Goal: Task Accomplishment & Management: Use online tool/utility

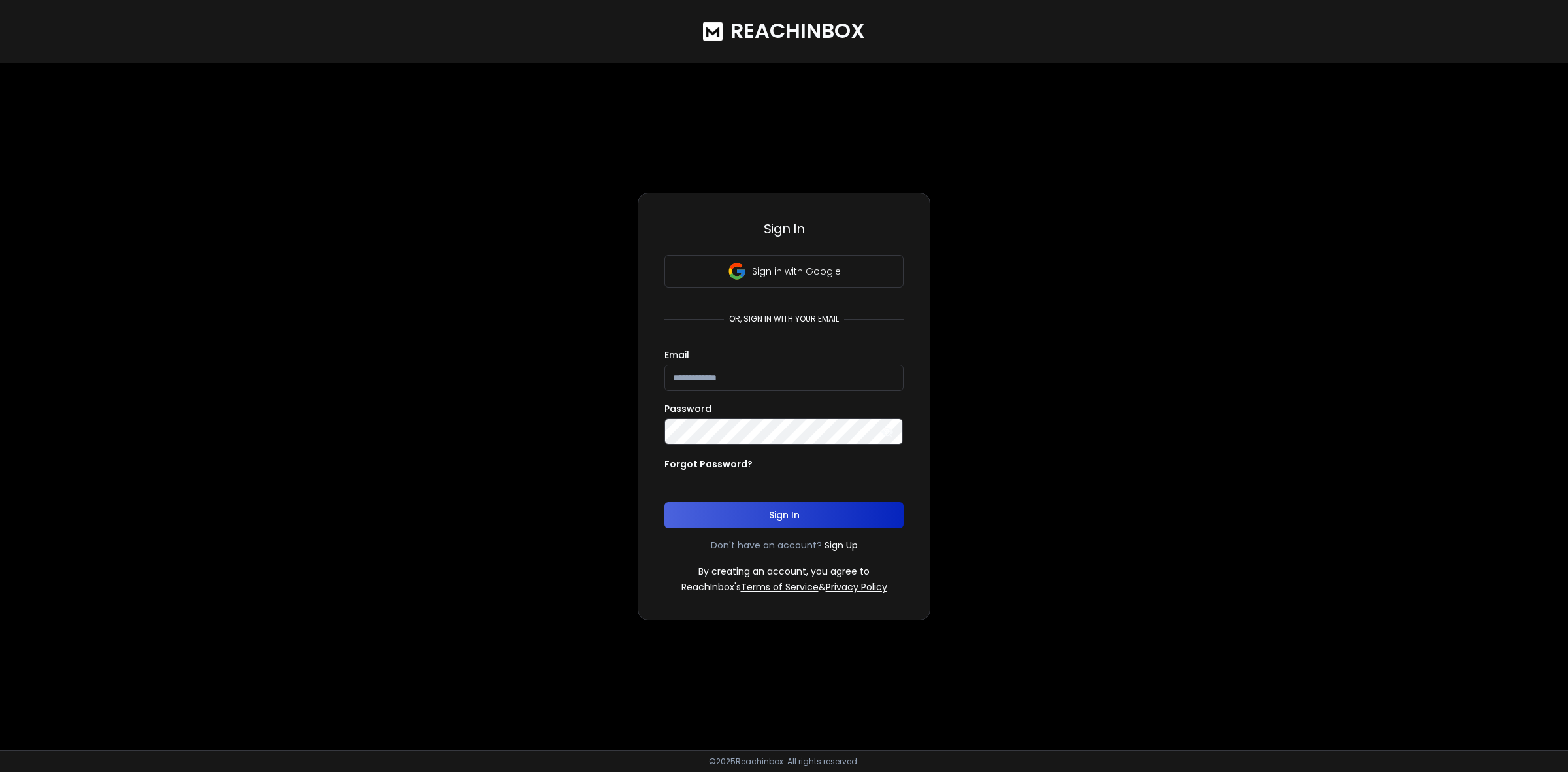
type input "**********"
click at [762, 530] on div "**********" at bounding box center [784, 424] width 239 height 338
click at [762, 517] on button "Sign In" at bounding box center [784, 515] width 239 height 26
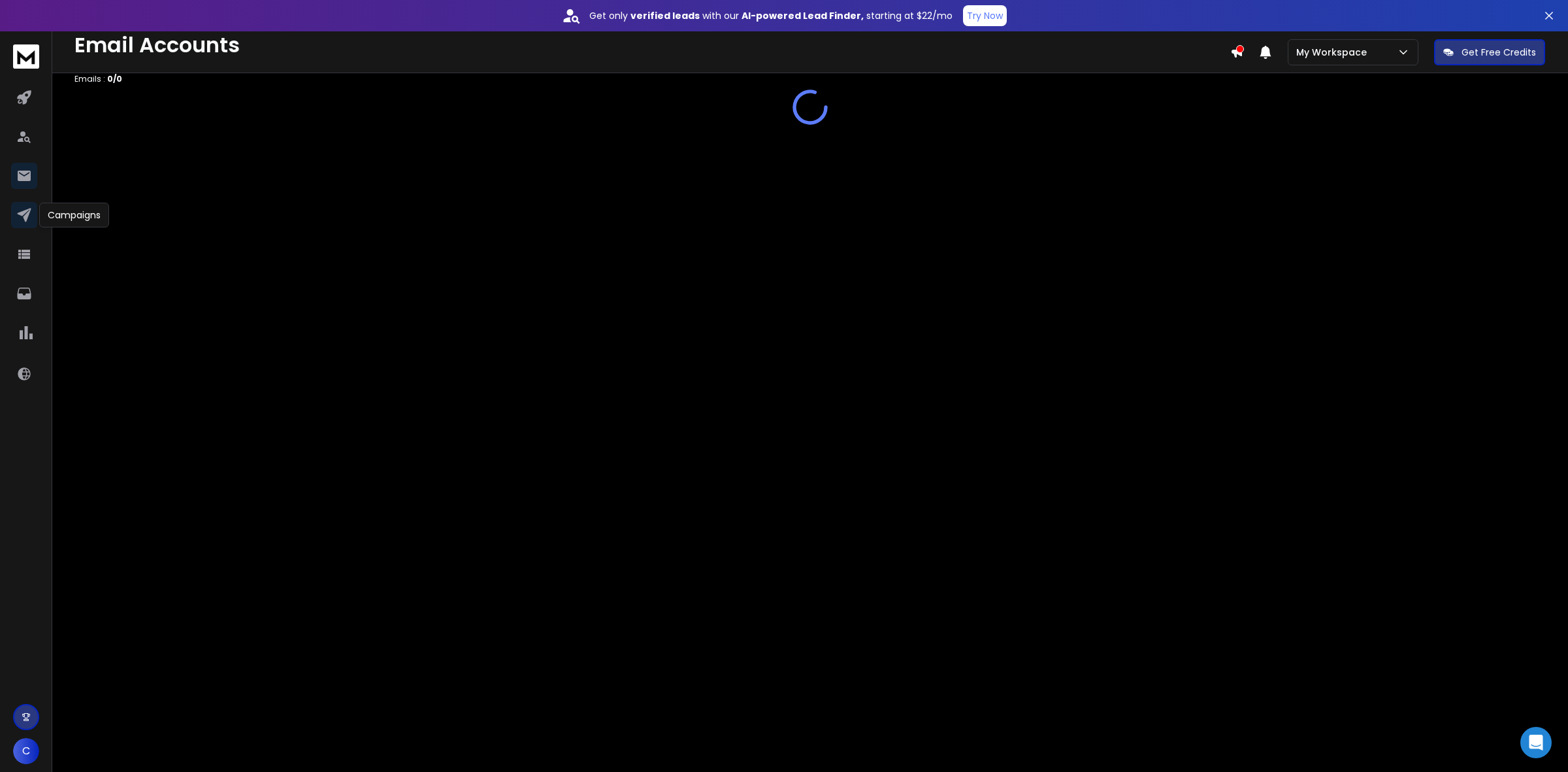
drag, startPoint x: 0, startPoint y: 0, endPoint x: 24, endPoint y: 213, distance: 214.3
click at [24, 213] on icon at bounding box center [23, 214] width 14 height 14
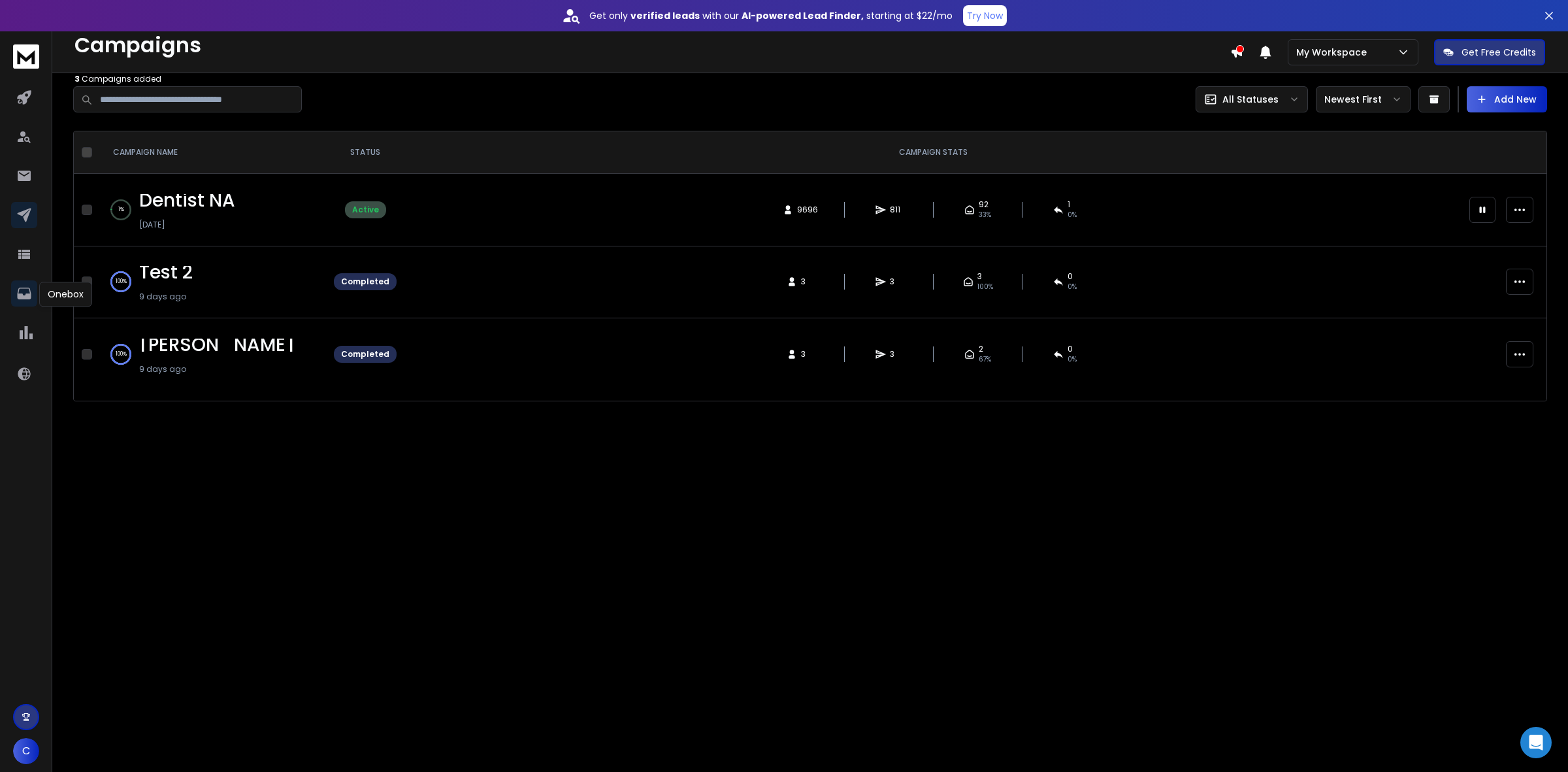
click at [21, 299] on icon at bounding box center [23, 293] width 14 height 12
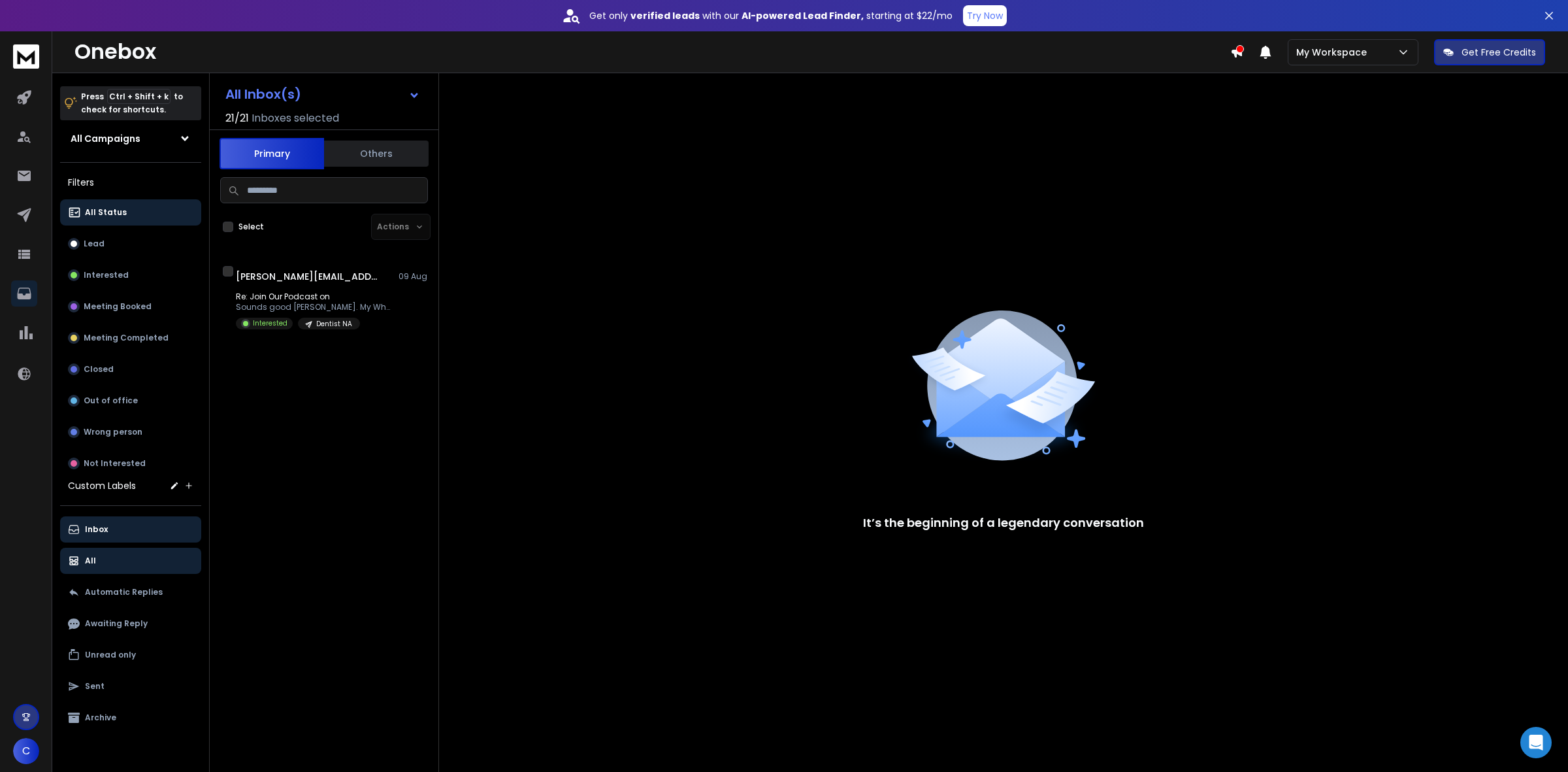
click at [100, 551] on button "All" at bounding box center [131, 561] width 141 height 26
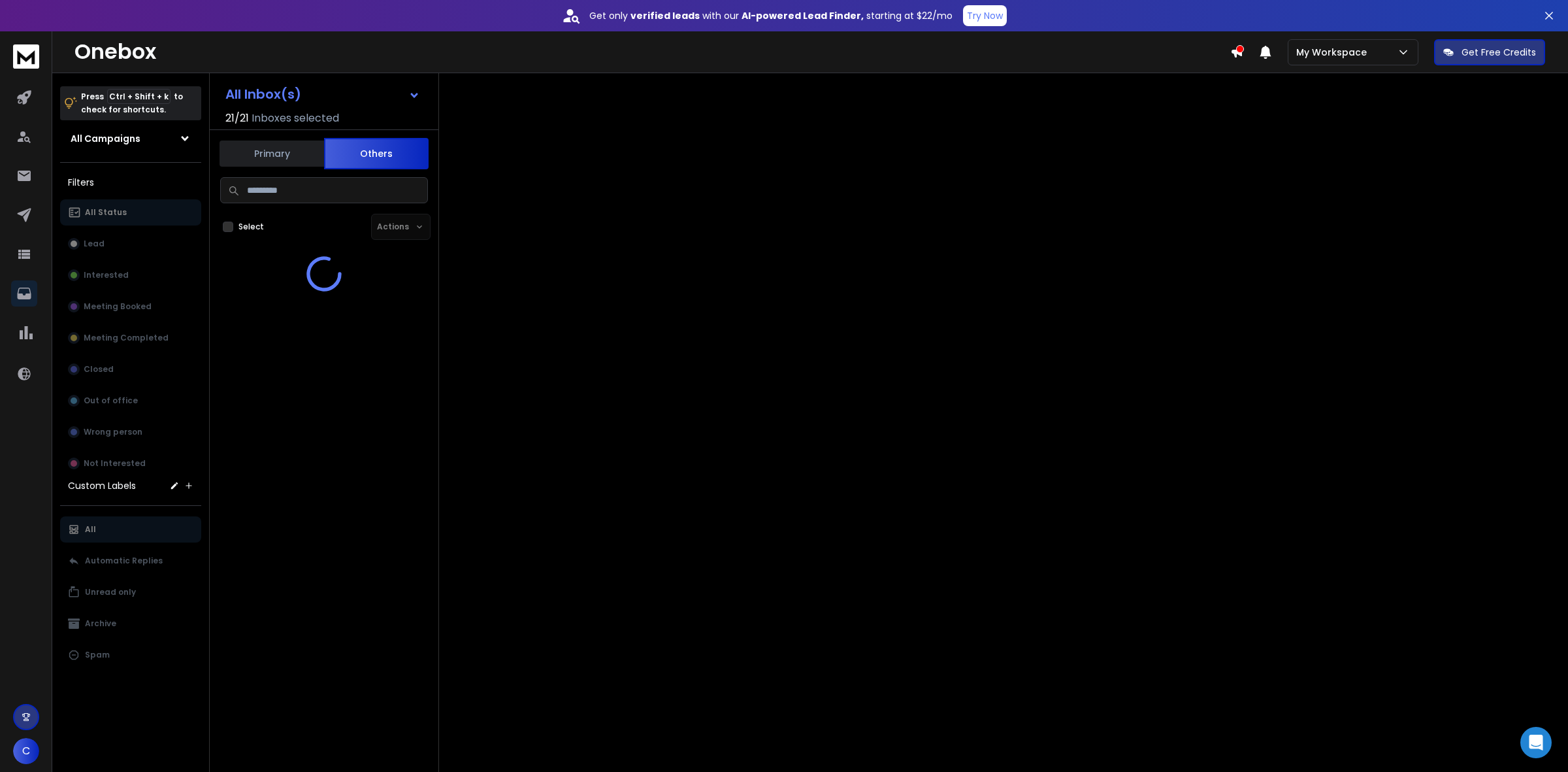
click at [356, 157] on button "Others" at bounding box center [376, 153] width 104 height 31
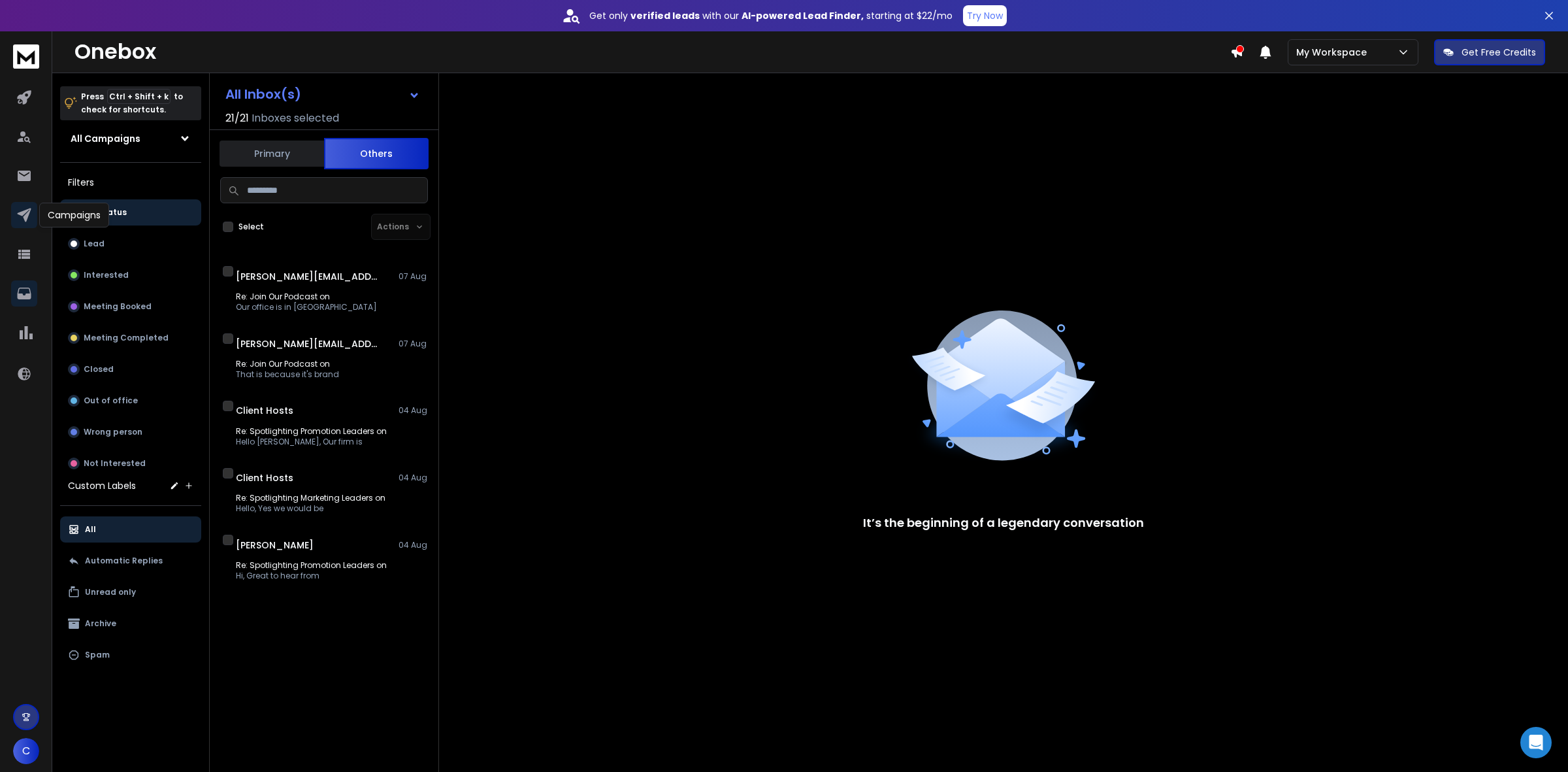
click at [29, 217] on icon at bounding box center [23, 215] width 16 height 16
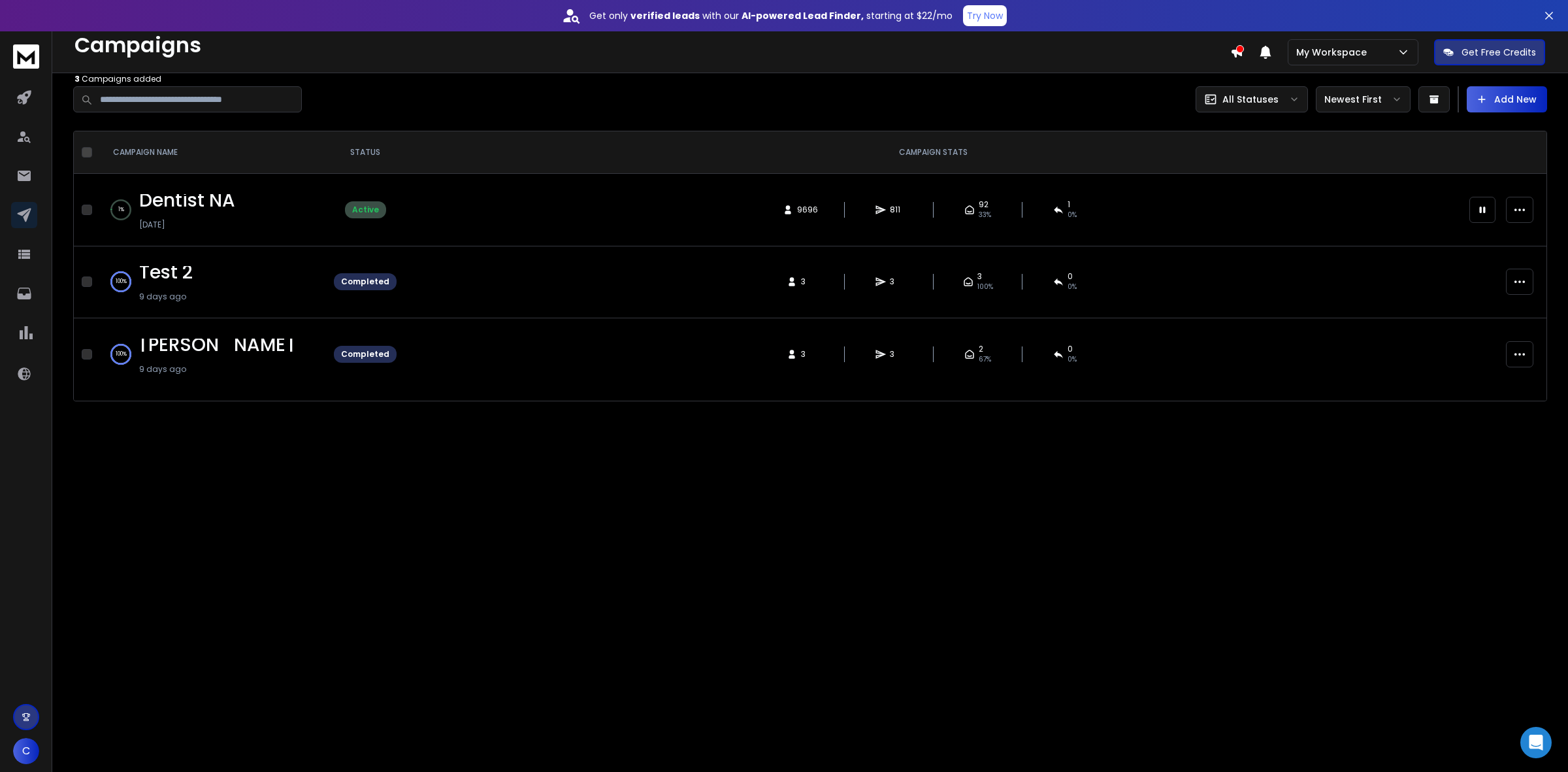
click at [226, 226] on p "[DATE]" at bounding box center [187, 224] width 96 height 10
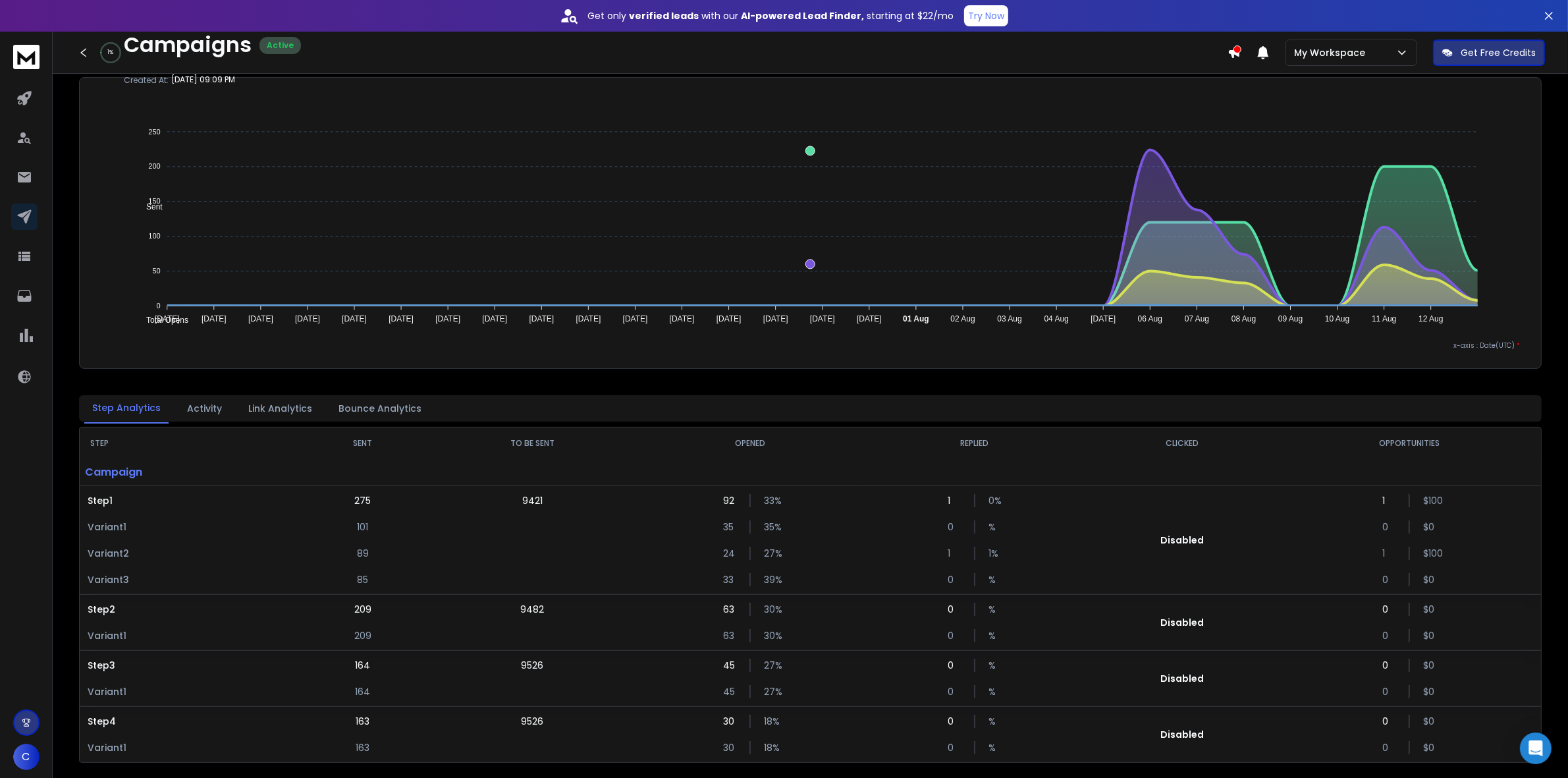
scroll to position [293, 0]
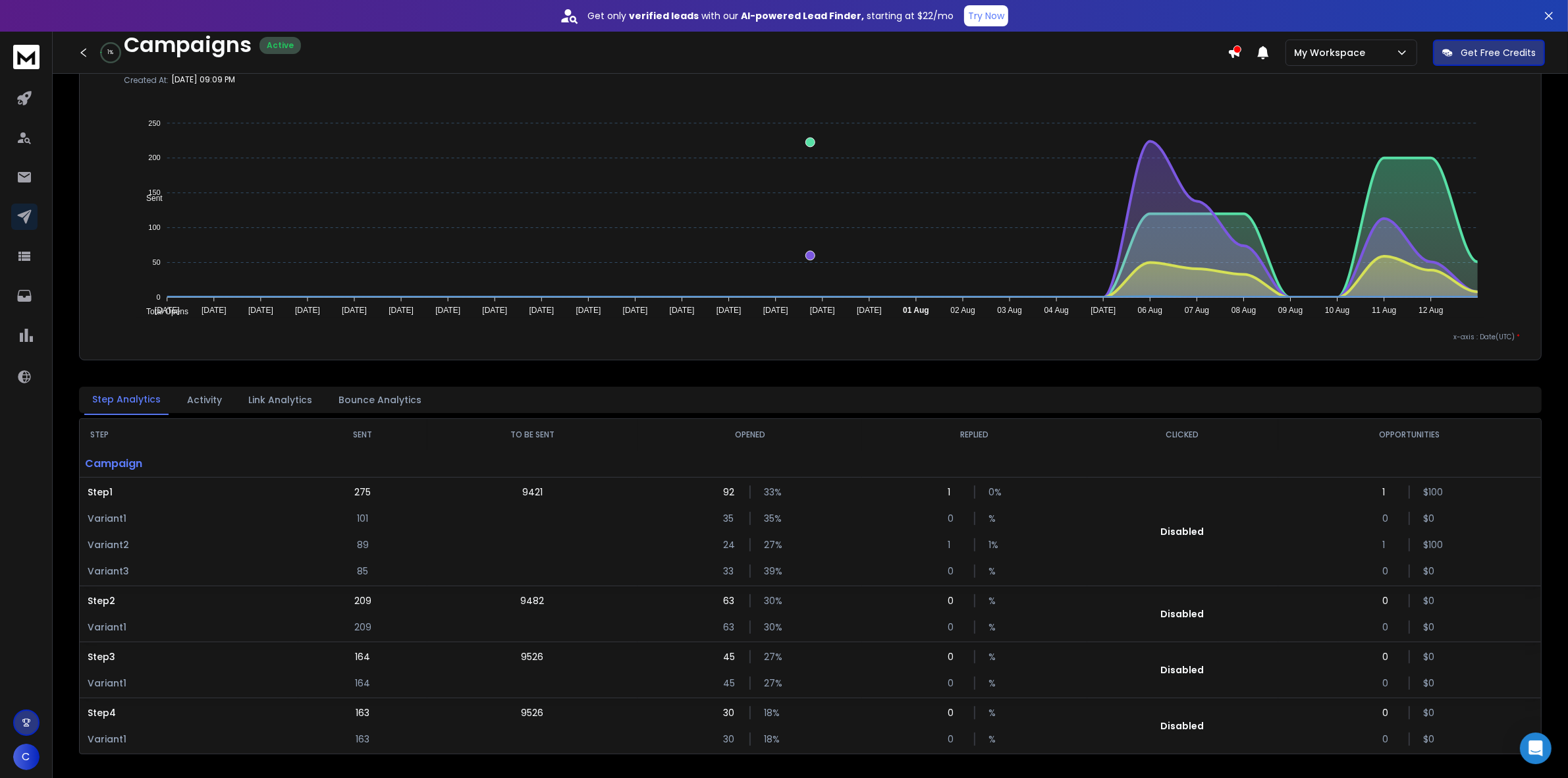
click at [206, 396] on button "Activity" at bounding box center [204, 399] width 51 height 29
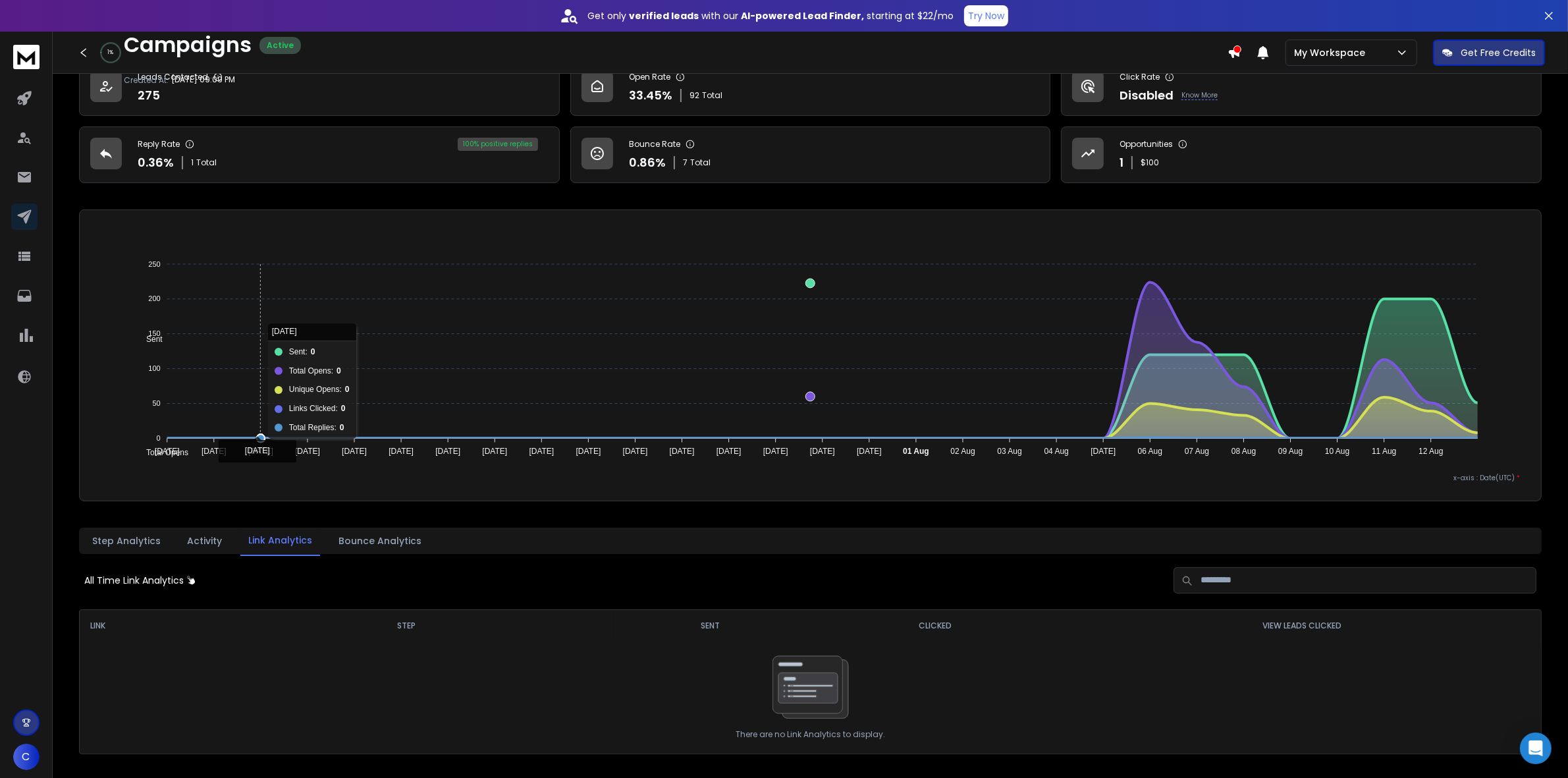
scroll to position [151, 0]
click at [390, 551] on button "Bounce Analytics" at bounding box center [379, 540] width 98 height 29
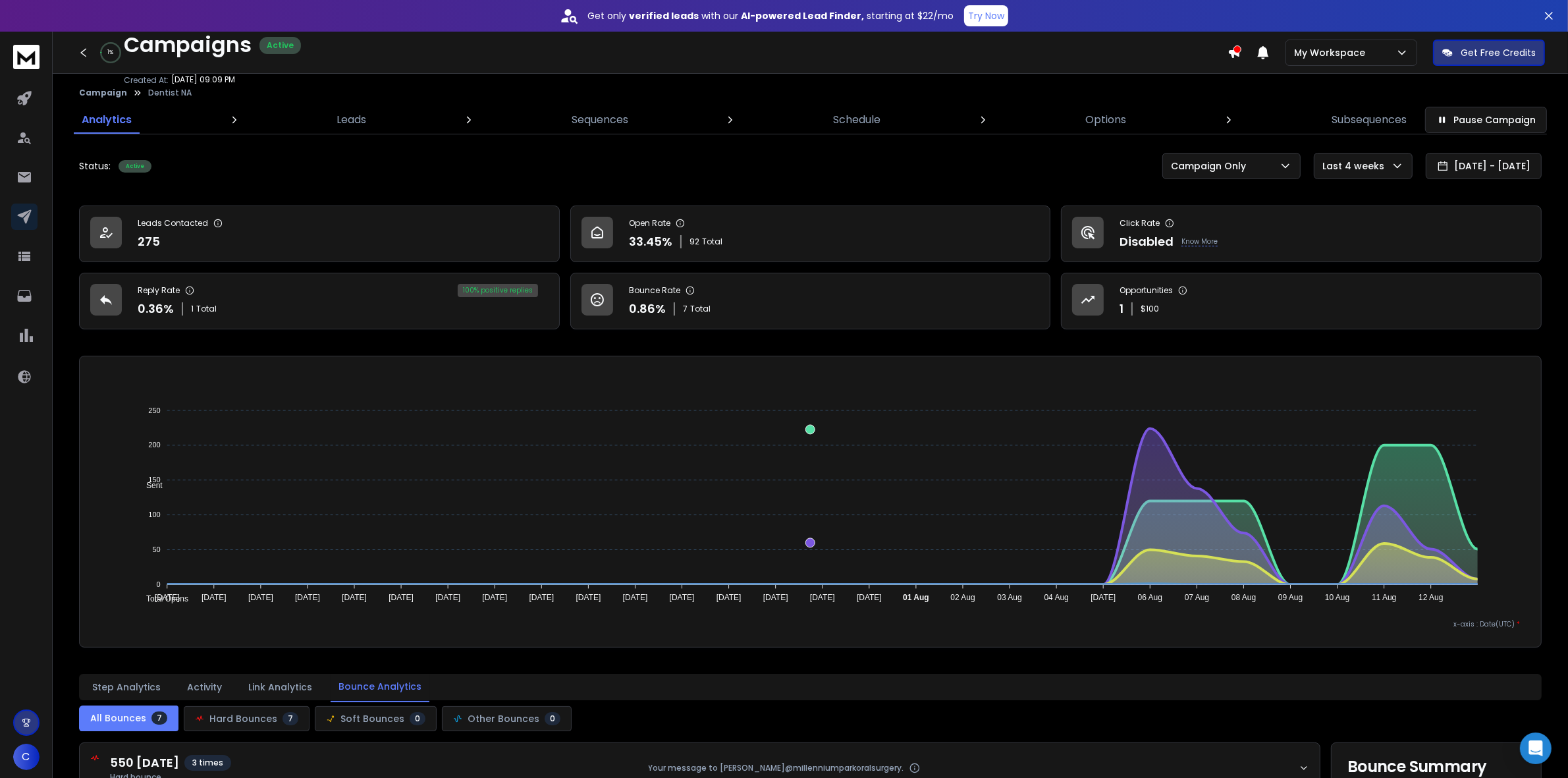
scroll to position [0, 0]
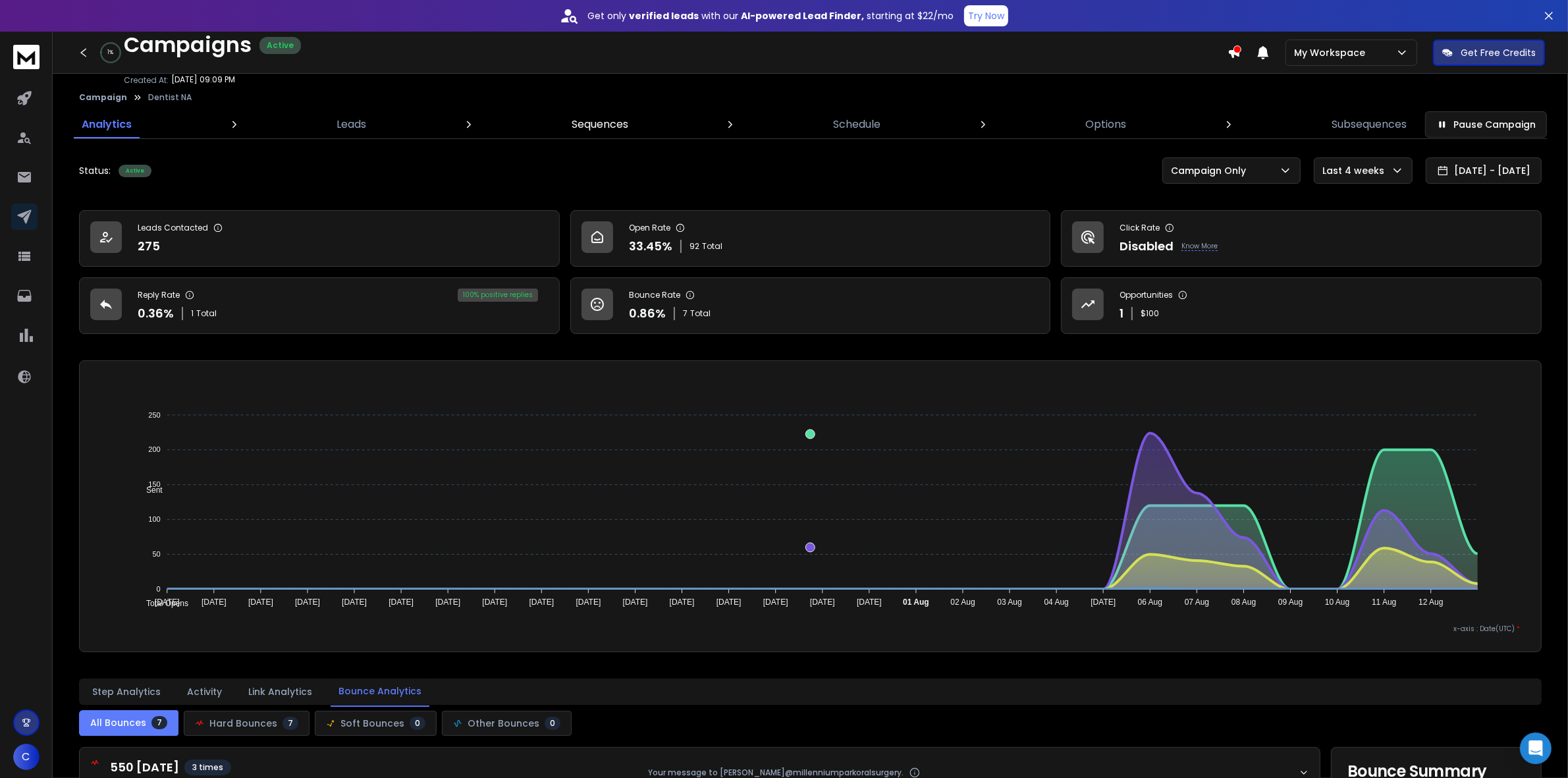
click at [625, 122] on p "Sequences" at bounding box center [600, 124] width 57 height 12
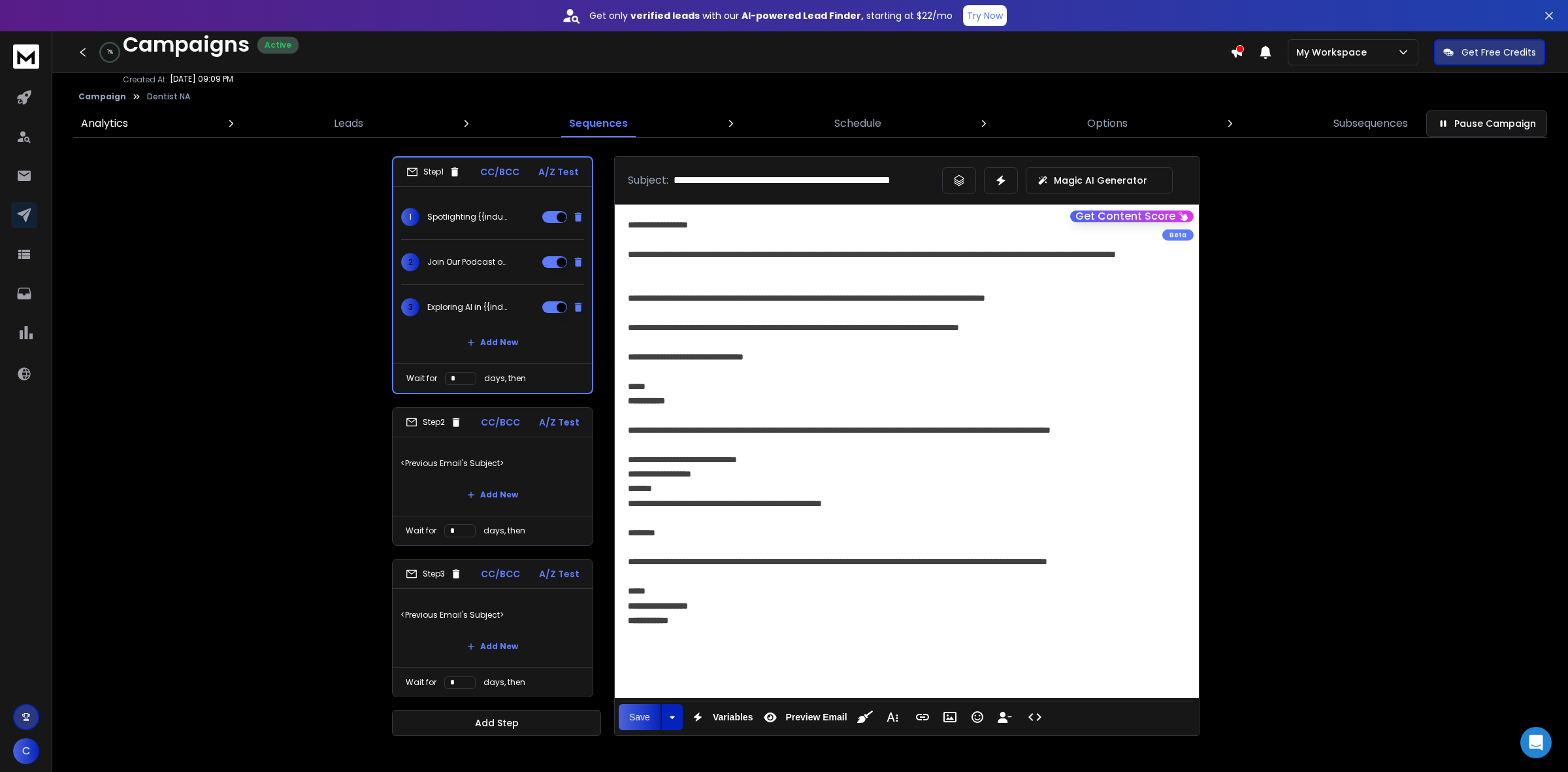
click at [110, 131] on link "Analytics" at bounding box center [104, 123] width 63 height 27
